Goal: Task Accomplishment & Management: Use online tool/utility

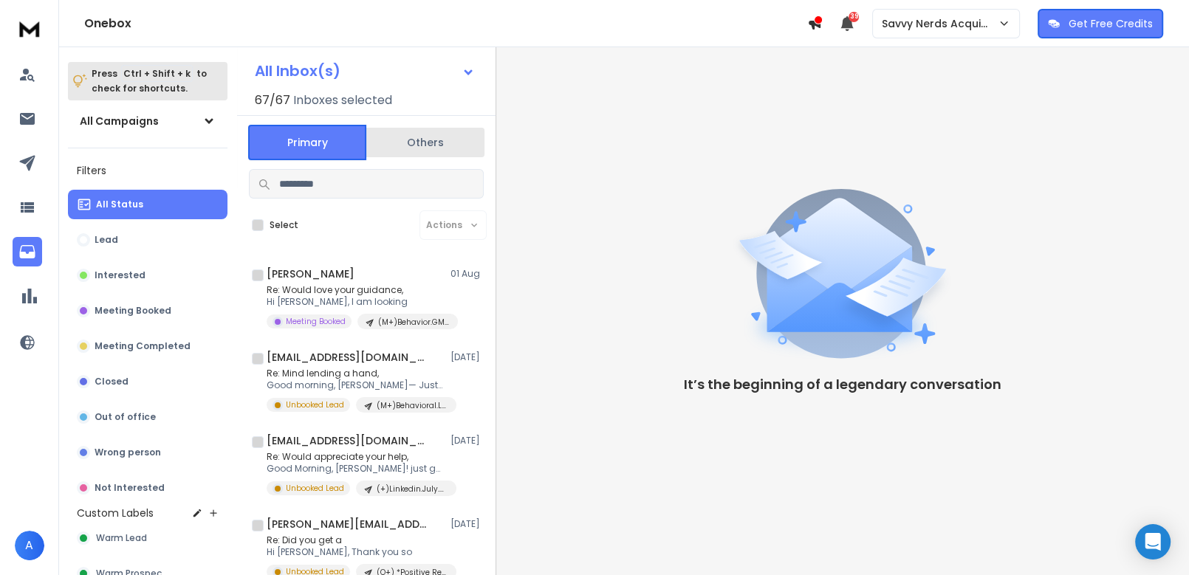
click at [609, 253] on div "It’s the beginning of a legendary conversation" at bounding box center [842, 291] width 693 height 489
